Goal: Task Accomplishment & Management: Use online tool/utility

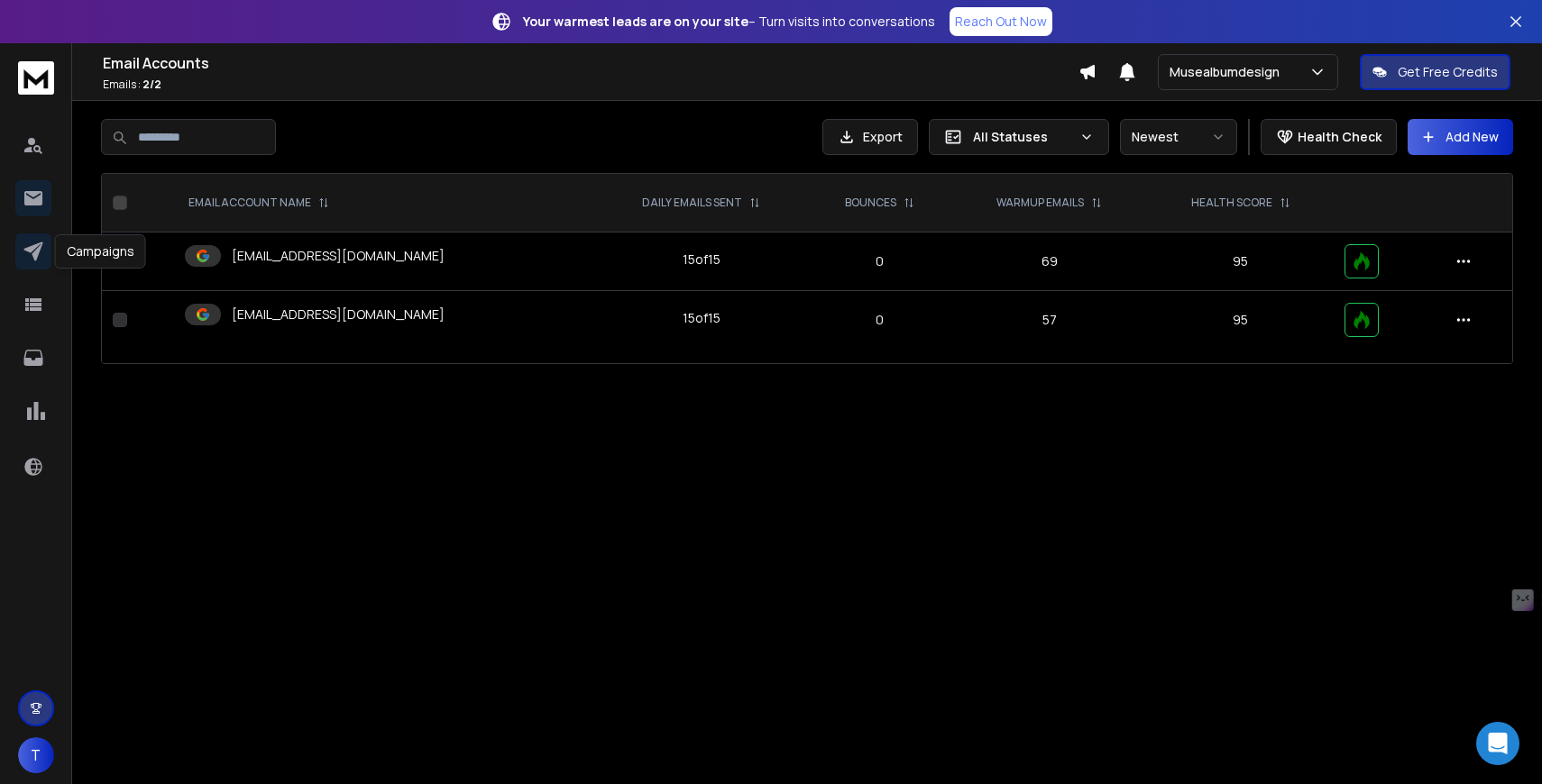
click at [37, 259] on icon at bounding box center [33, 251] width 22 height 22
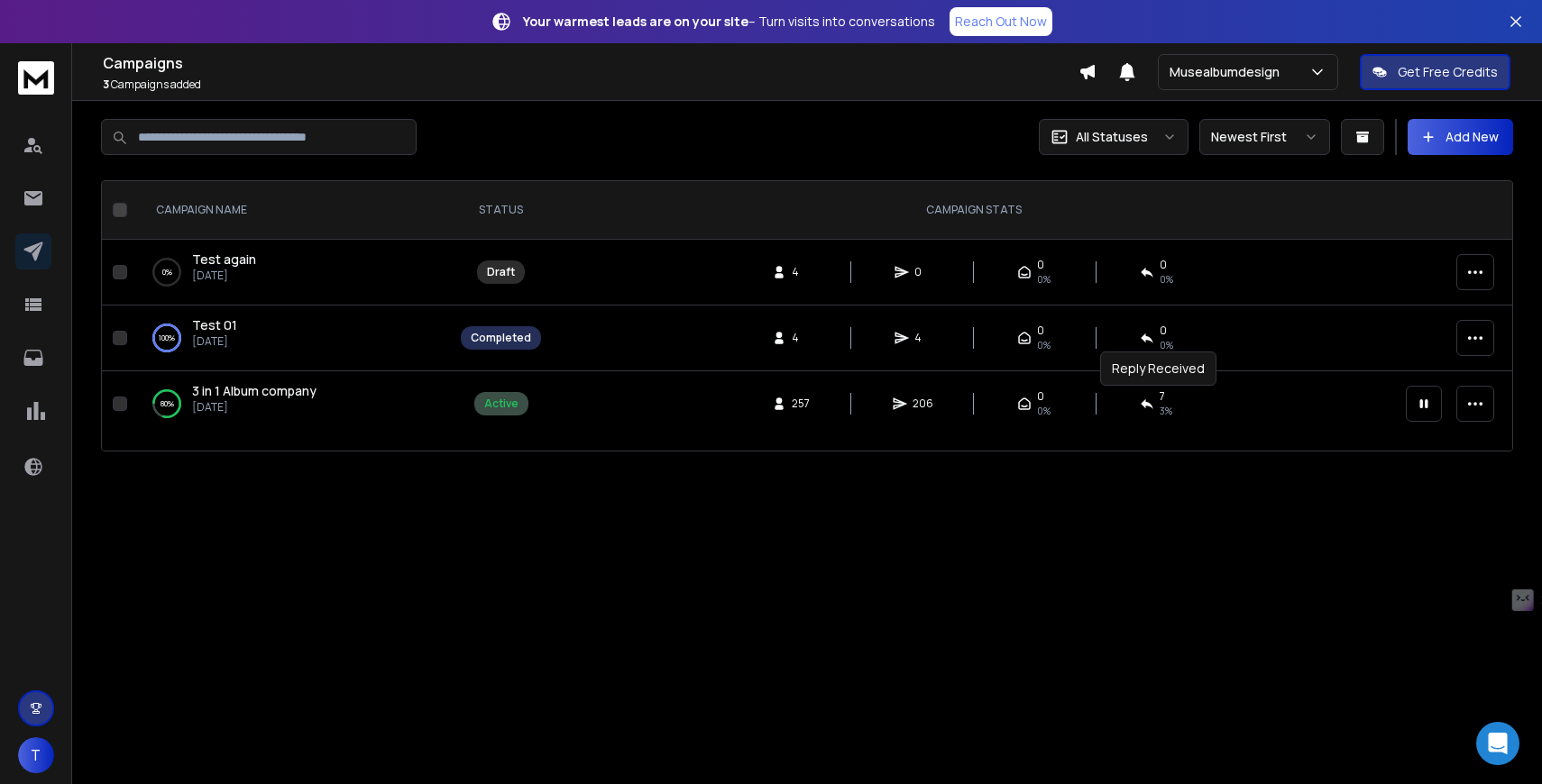
click at [1160, 405] on span "3 %" at bounding box center [1165, 411] width 12 height 14
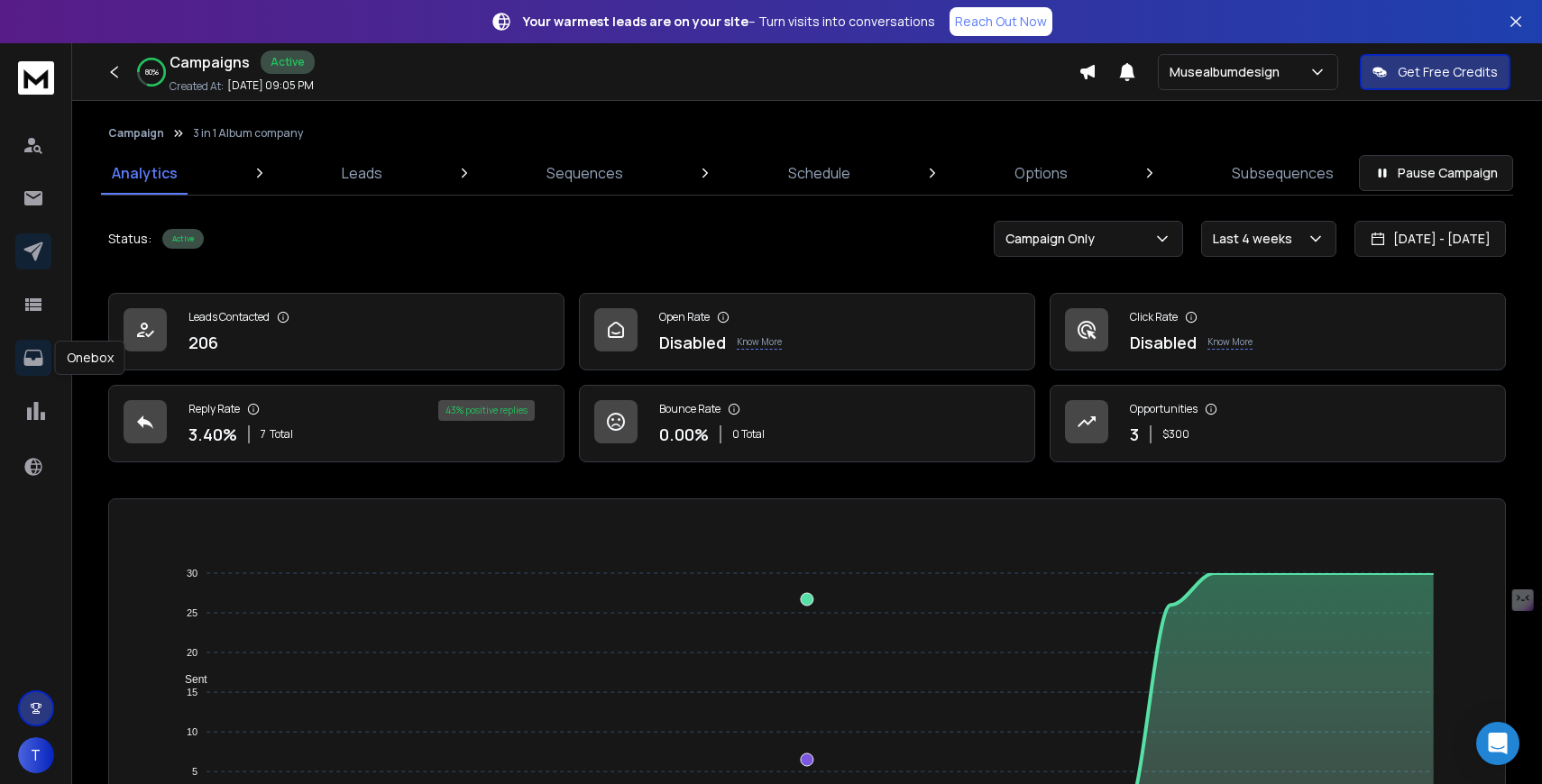
click at [31, 360] on icon at bounding box center [33, 357] width 19 height 16
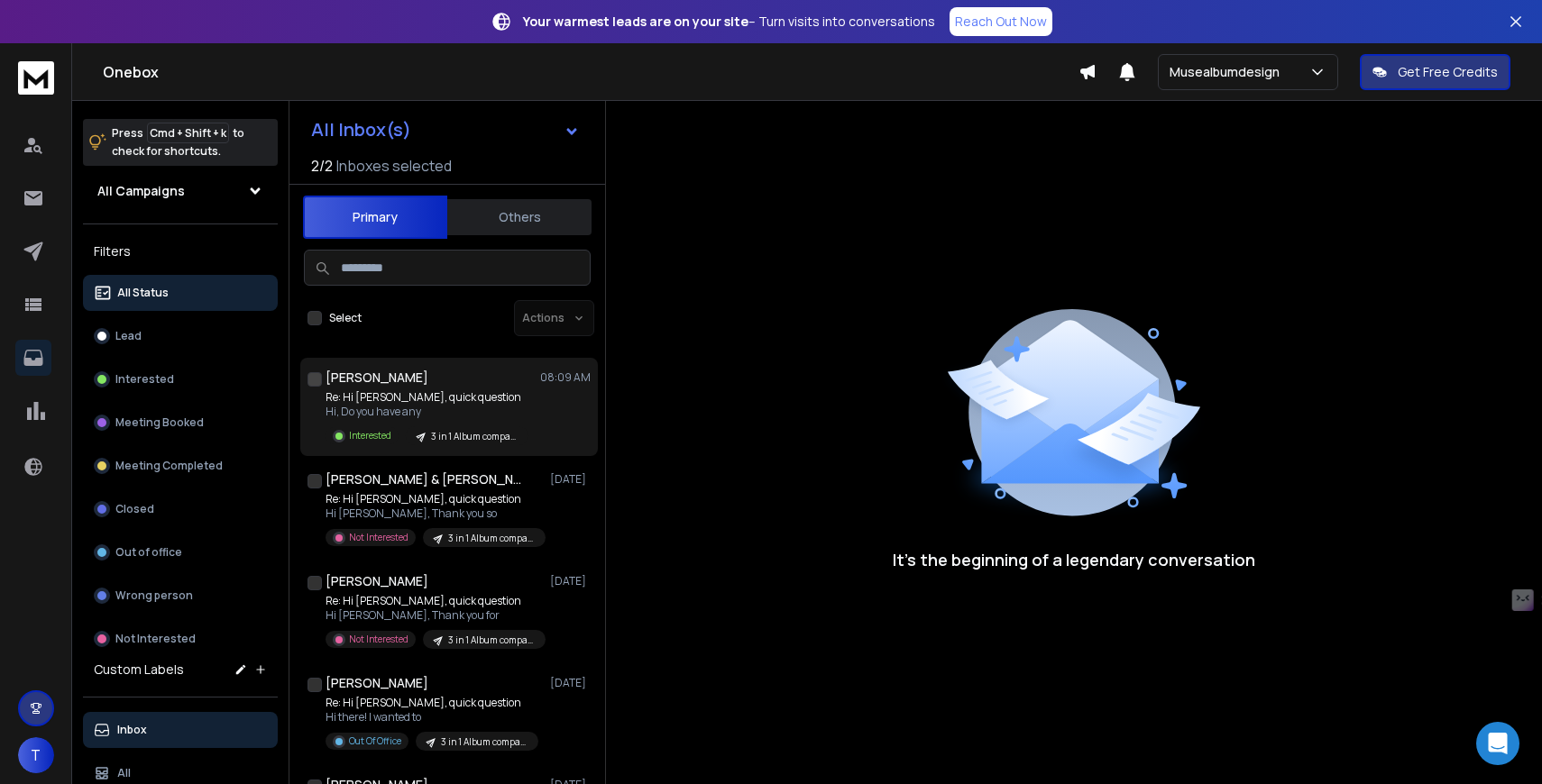
click at [374, 412] on p "Hi, Do you have any" at bounding box center [426, 412] width 203 height 14
